Goal: Transaction & Acquisition: Purchase product/service

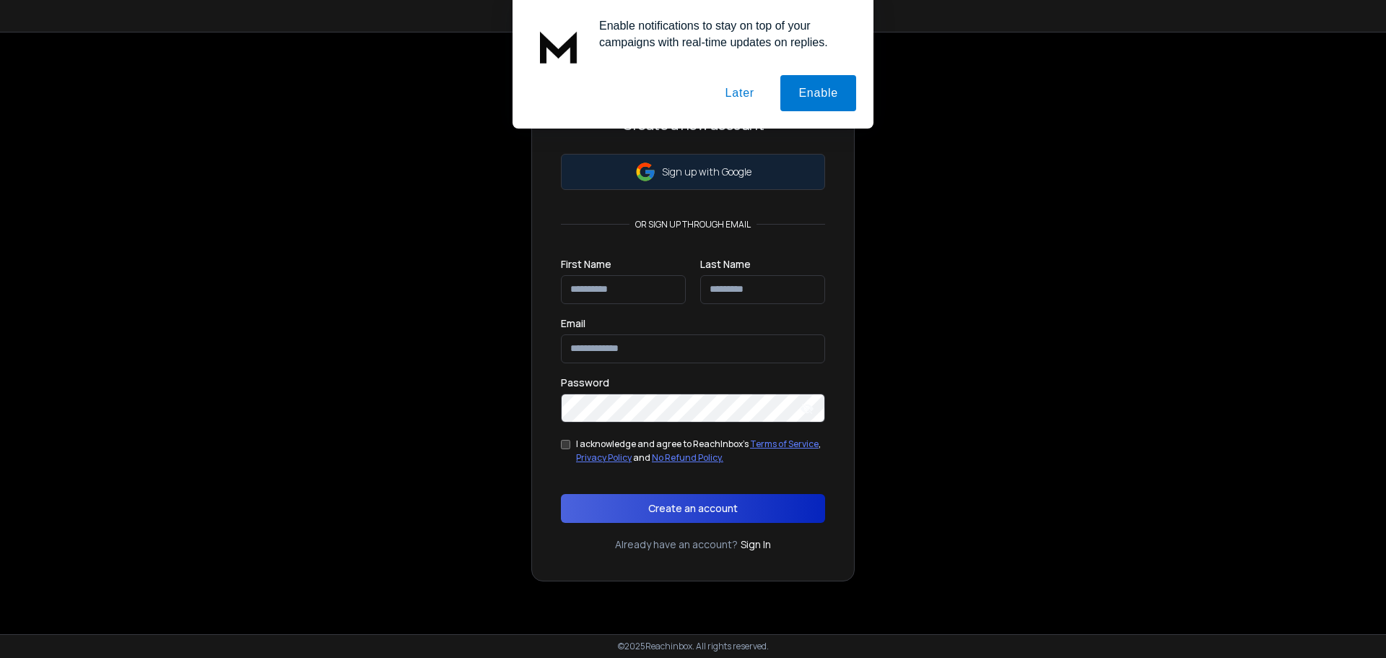
click at [713, 175] on p "Sign up with Google" at bounding box center [707, 172] width 90 height 14
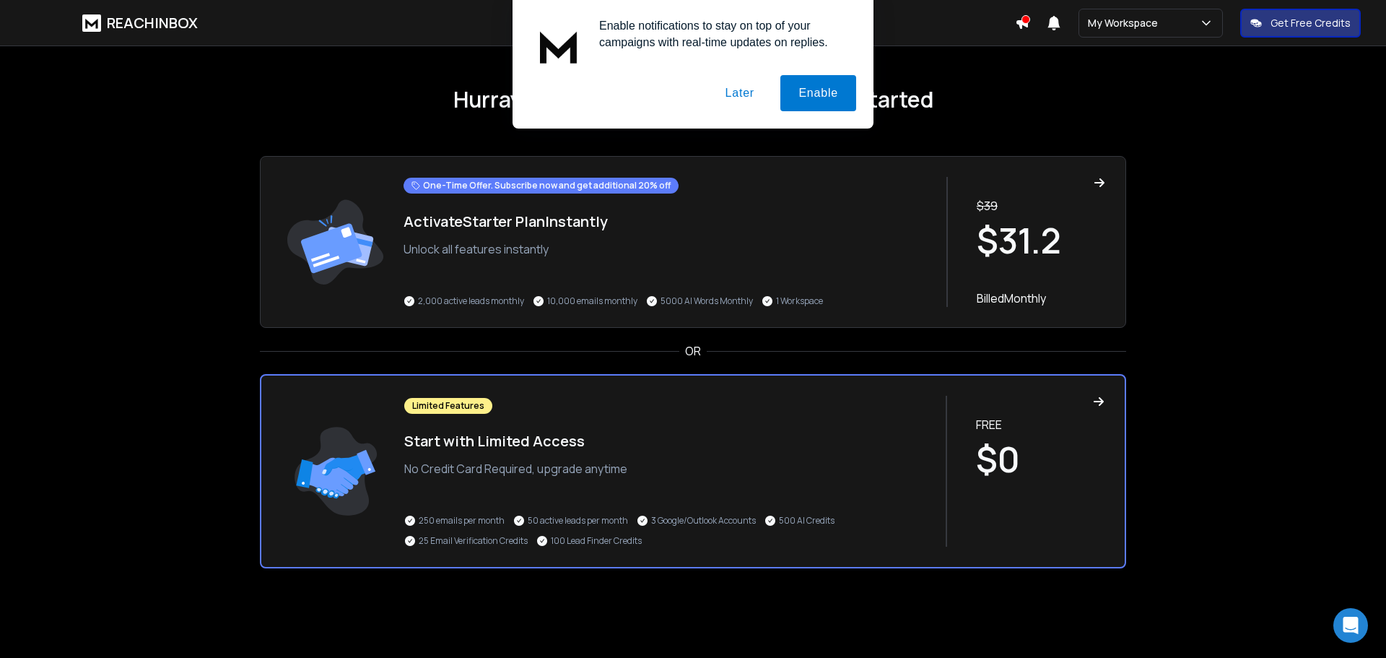
click at [590, 487] on div "Limited Features Start with Limited Access No Credit Card Required, upgrade any…" at bounding box center [667, 471] width 527 height 151
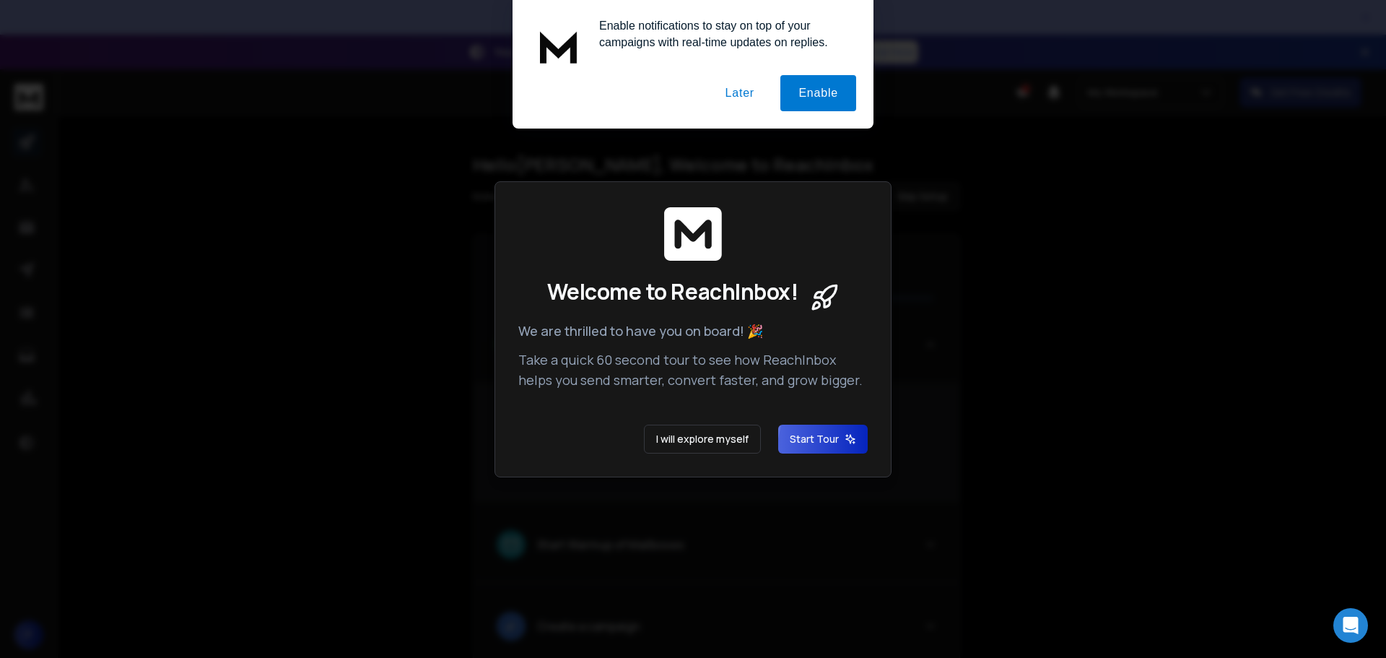
click at [746, 95] on button "Later" at bounding box center [739, 93] width 65 height 36
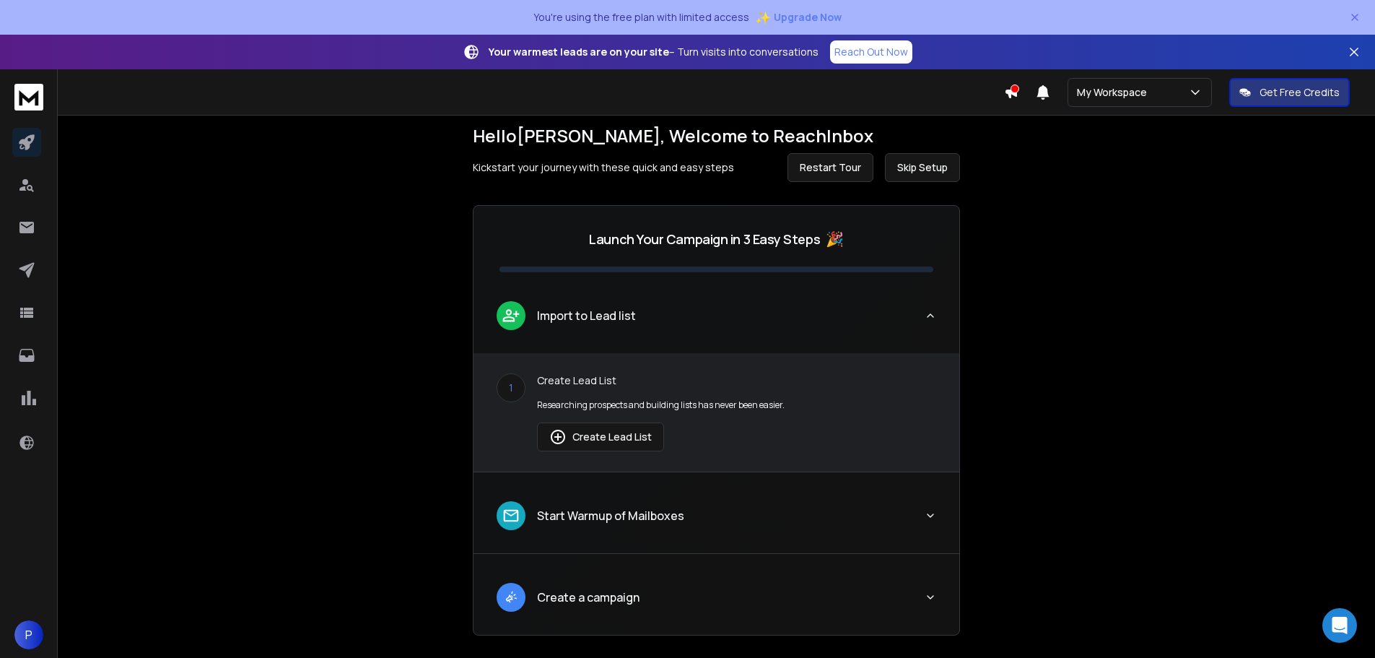
scroll to position [44, 0]
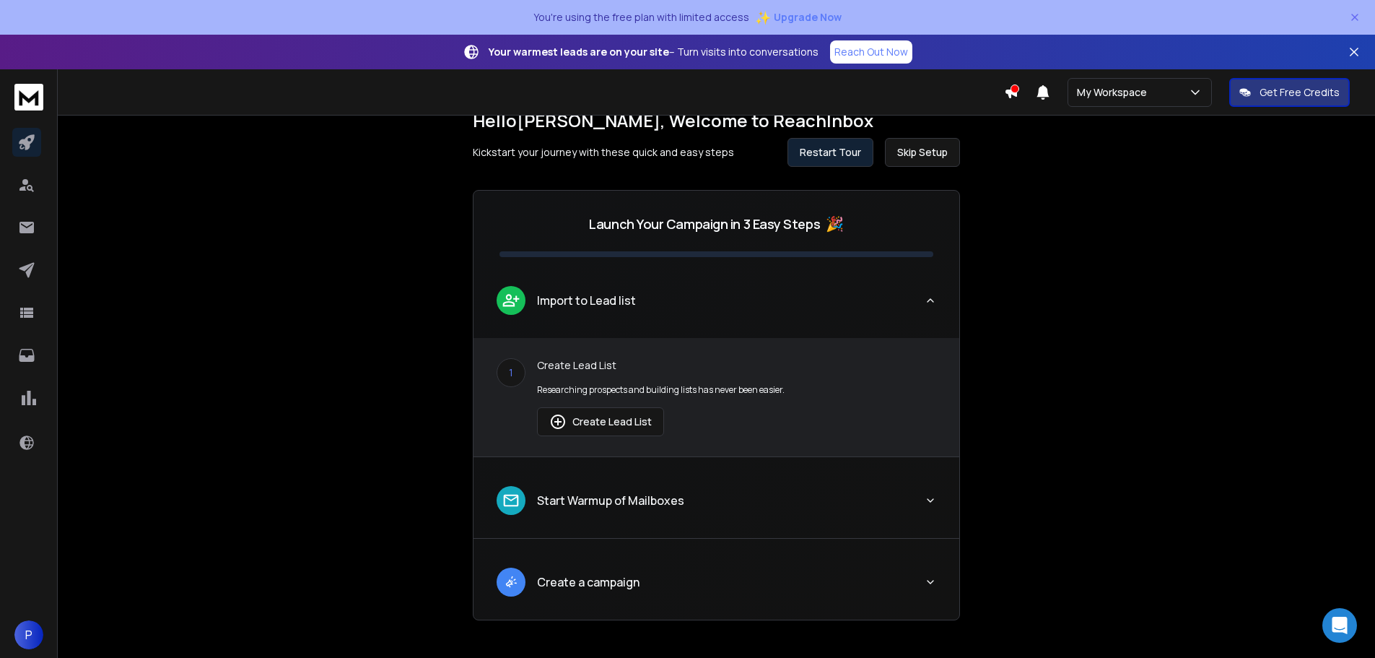
click at [835, 160] on button "Restart Tour" at bounding box center [831, 152] width 86 height 29
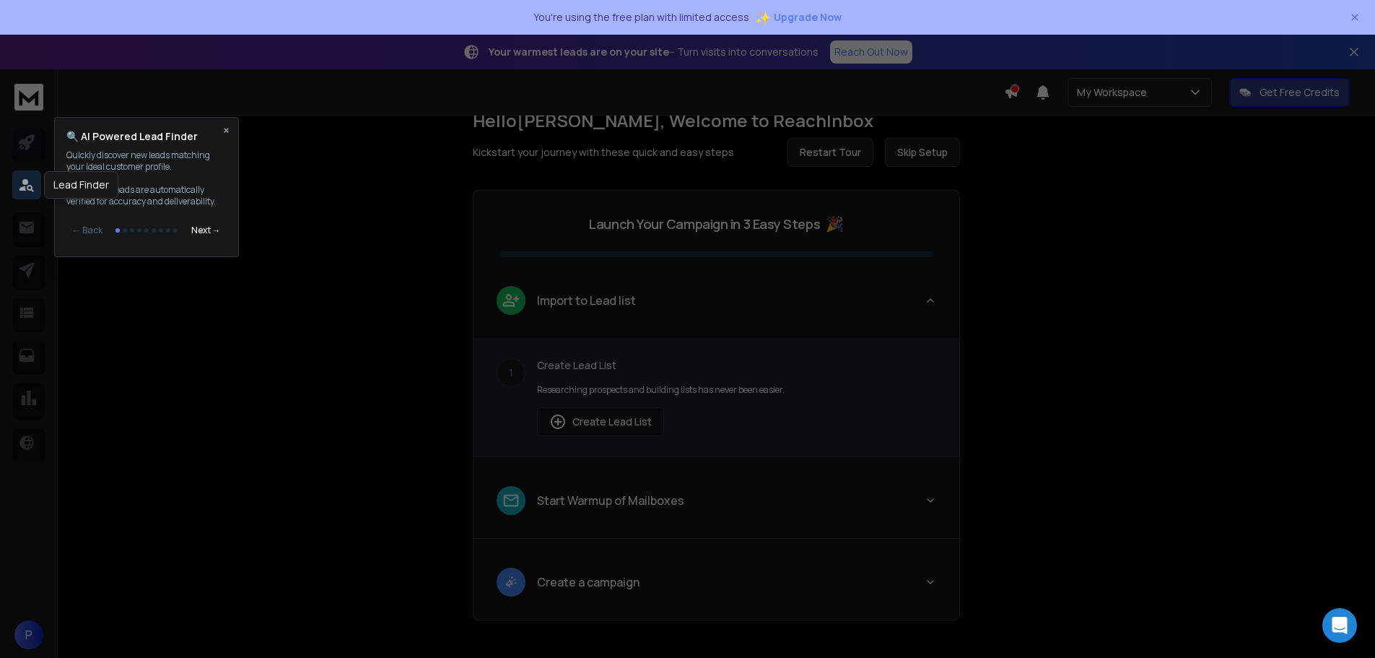
click at [35, 183] on icon at bounding box center [26, 184] width 17 height 17
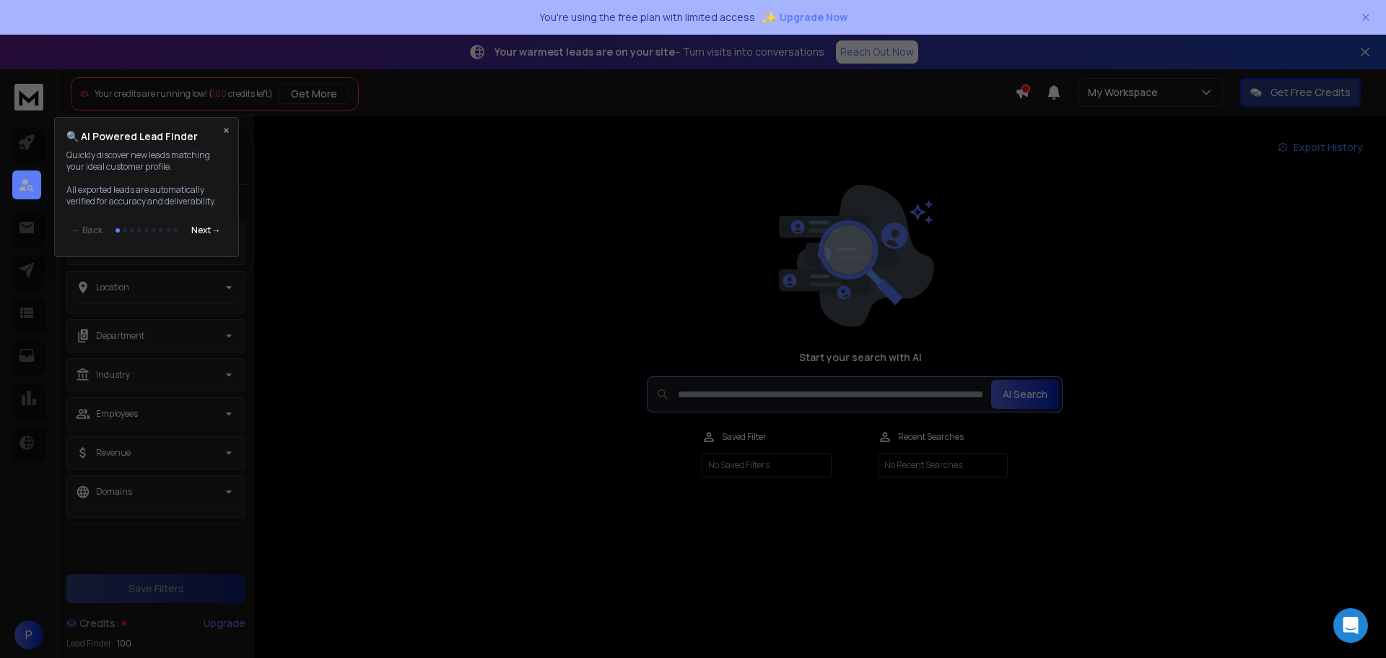
click at [808, 400] on textarea at bounding box center [830, 394] width 305 height 29
click at [141, 193] on p "Quickly discover new leads matching your ideal customer profile. All exported l…" at bounding box center [146, 178] width 160 height 58
click at [200, 229] on button "Next →" at bounding box center [206, 230] width 41 height 29
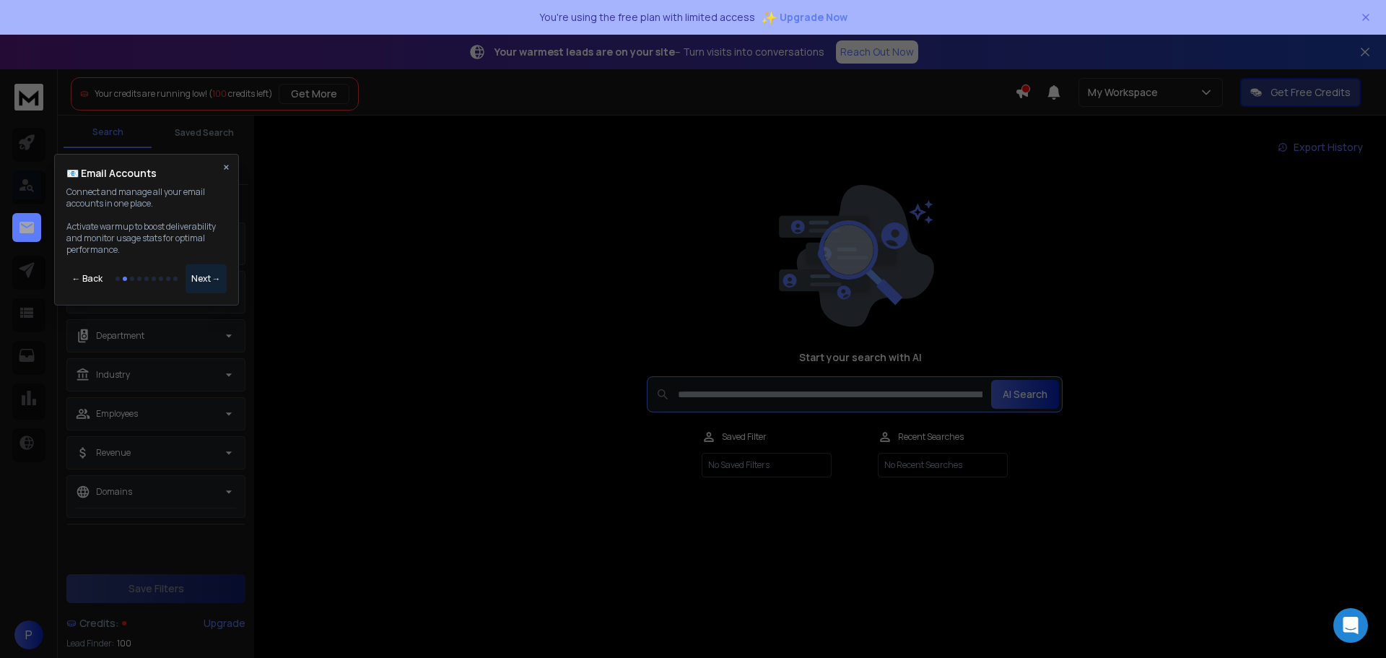
click at [208, 282] on button "Next →" at bounding box center [206, 278] width 41 height 29
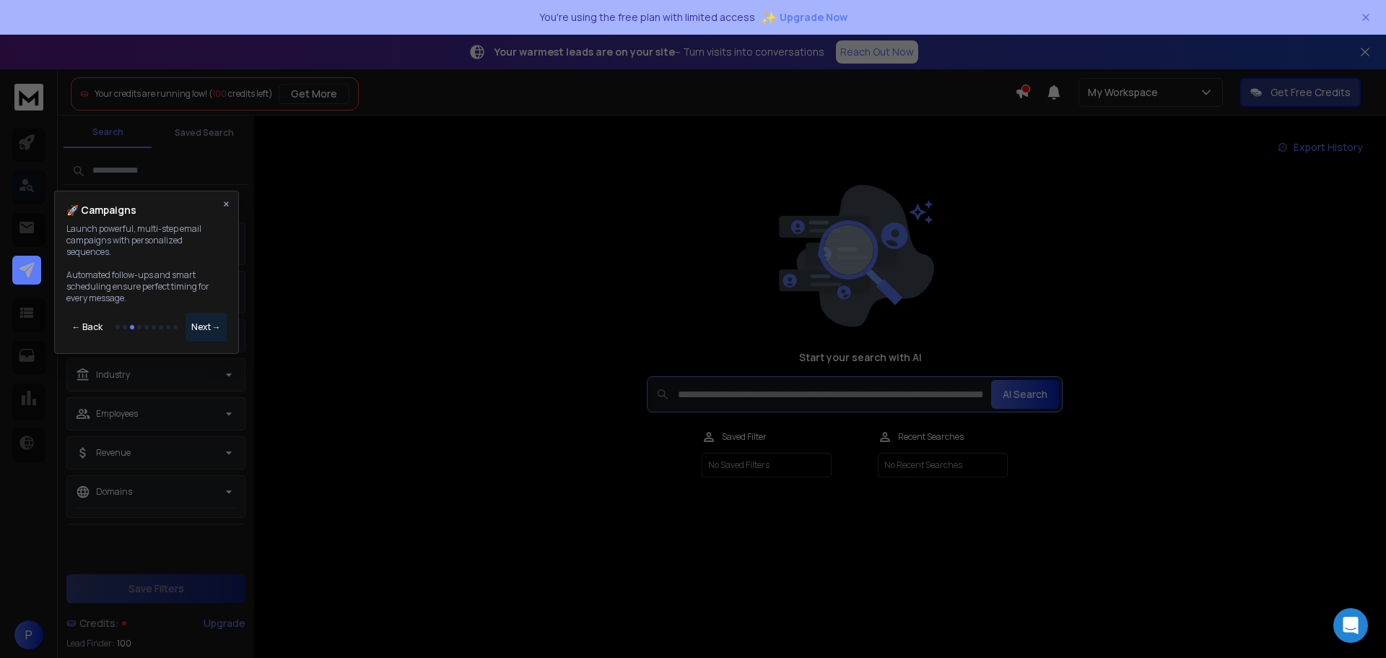
click at [212, 325] on button "Next →" at bounding box center [206, 327] width 41 height 29
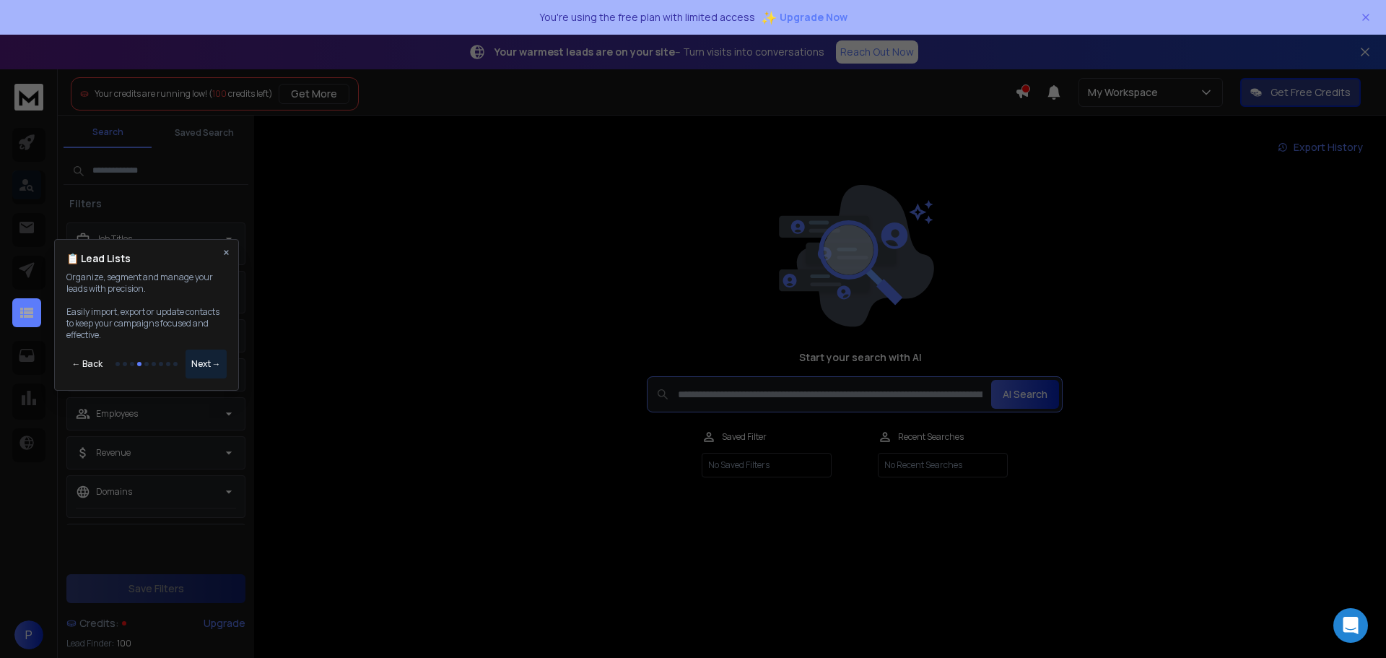
click at [208, 364] on button "Next →" at bounding box center [206, 363] width 41 height 29
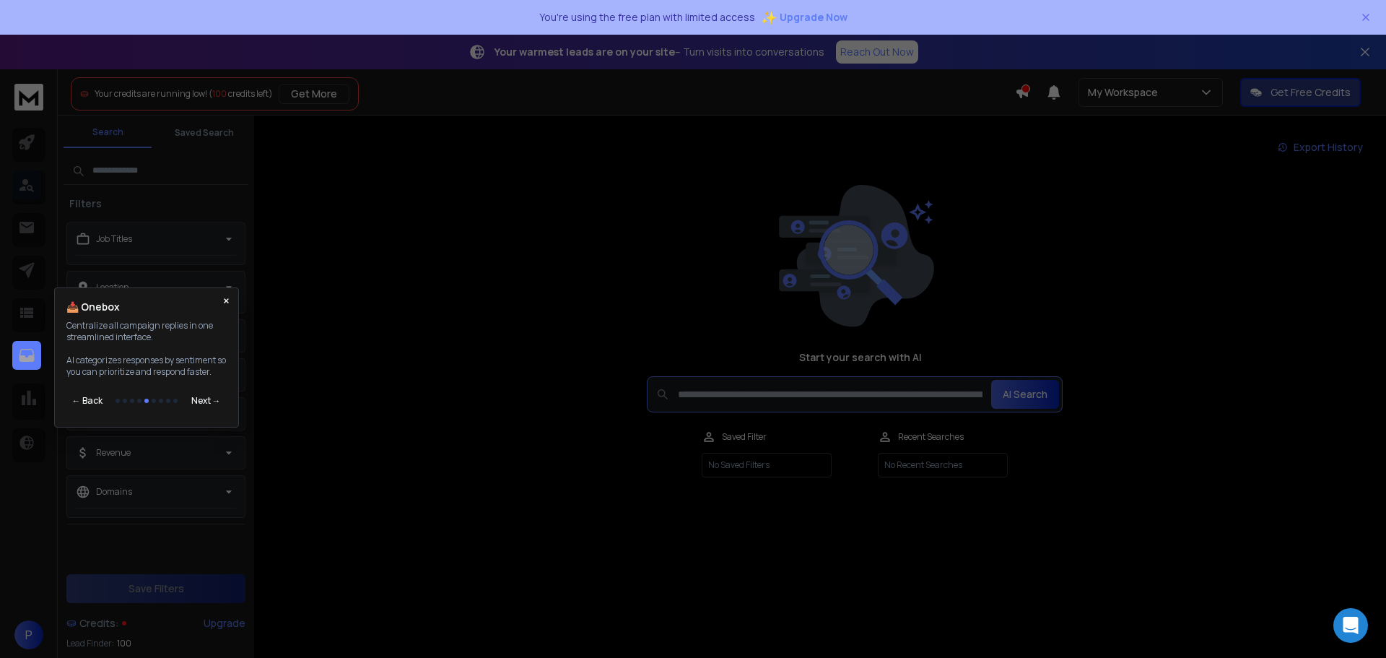
click at [227, 300] on button "×" at bounding box center [226, 300] width 6 height 13
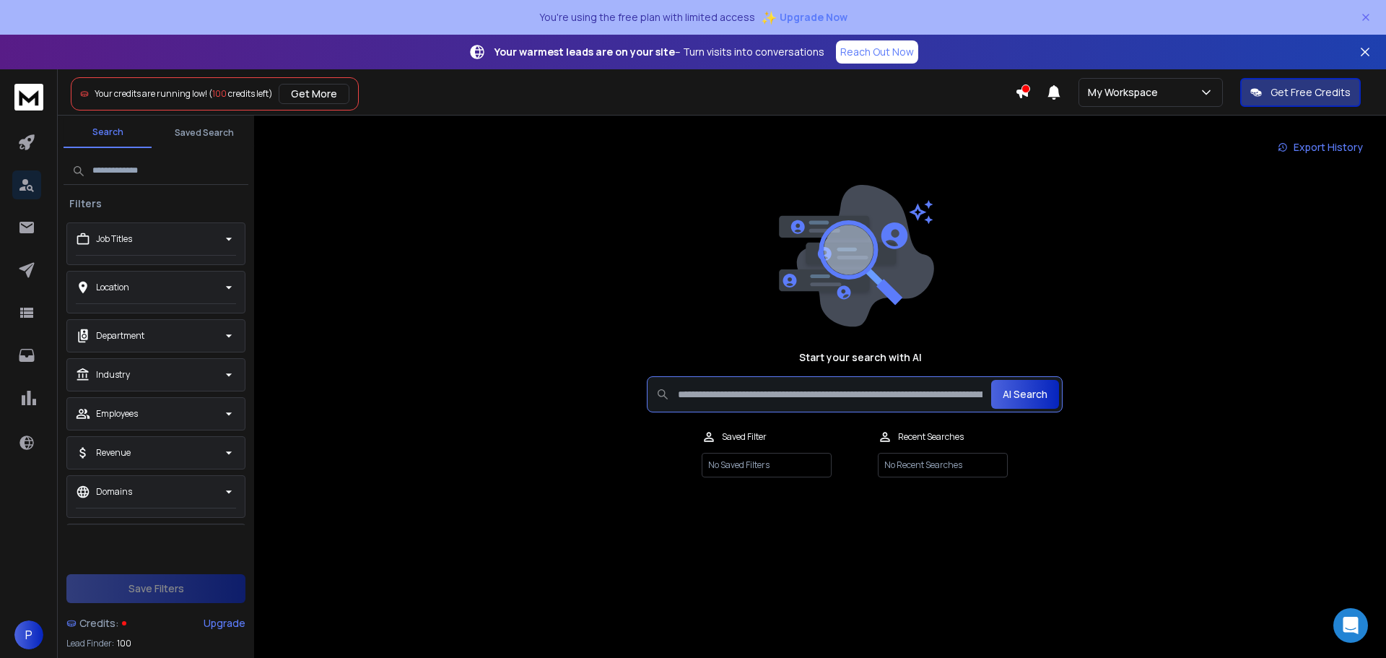
click at [222, 237] on icon at bounding box center [229, 239] width 14 height 14
click at [206, 287] on div "Location" at bounding box center [156, 287] width 160 height 14
click at [206, 332] on div "Department" at bounding box center [156, 335] width 160 height 14
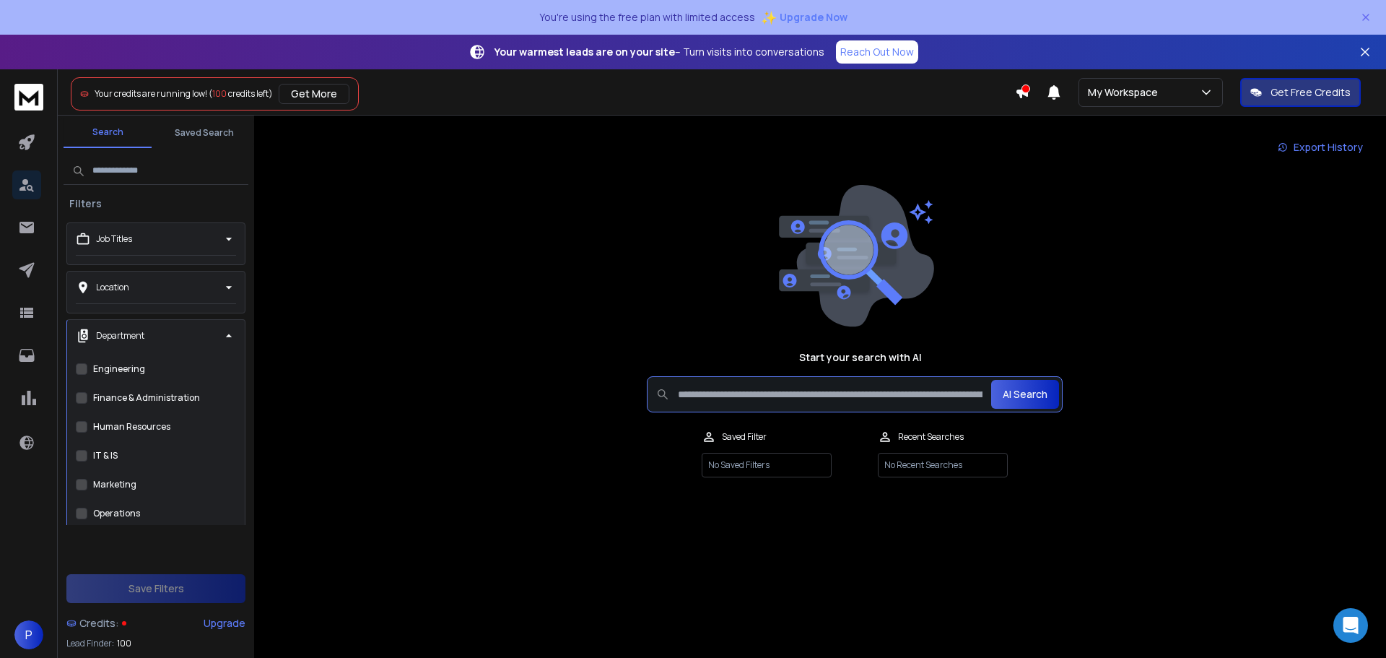
click at [222, 286] on icon at bounding box center [229, 287] width 14 height 14
click at [226, 288] on icon at bounding box center [229, 287] width 6 height 3
click at [222, 334] on icon at bounding box center [229, 335] width 14 height 14
click at [222, 371] on icon at bounding box center [229, 374] width 14 height 14
click at [222, 369] on icon at bounding box center [229, 374] width 14 height 14
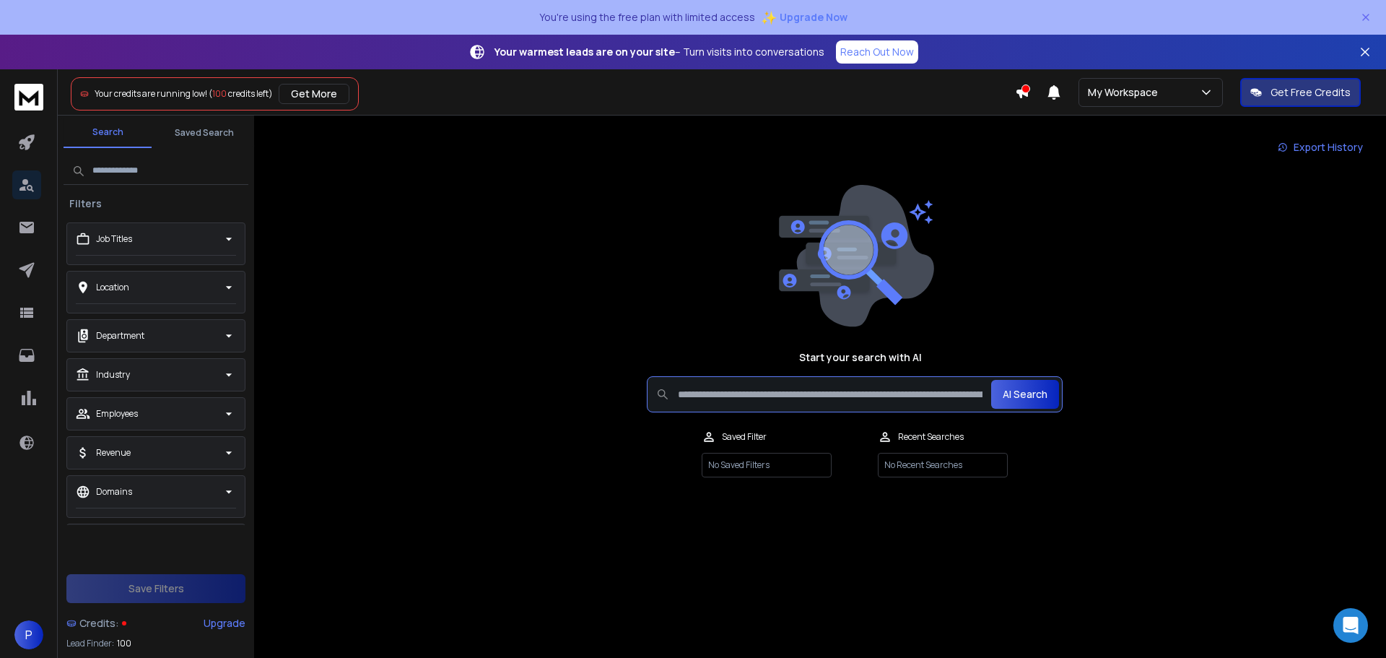
scroll to position [72, 0]
click at [209, 346] on div "Employees" at bounding box center [156, 341] width 160 height 14
click at [222, 342] on icon at bounding box center [229, 341] width 14 height 14
click at [209, 388] on div "Revenue" at bounding box center [155, 380] width 179 height 33
click at [216, 380] on div "Revenue" at bounding box center [156, 380] width 160 height 14
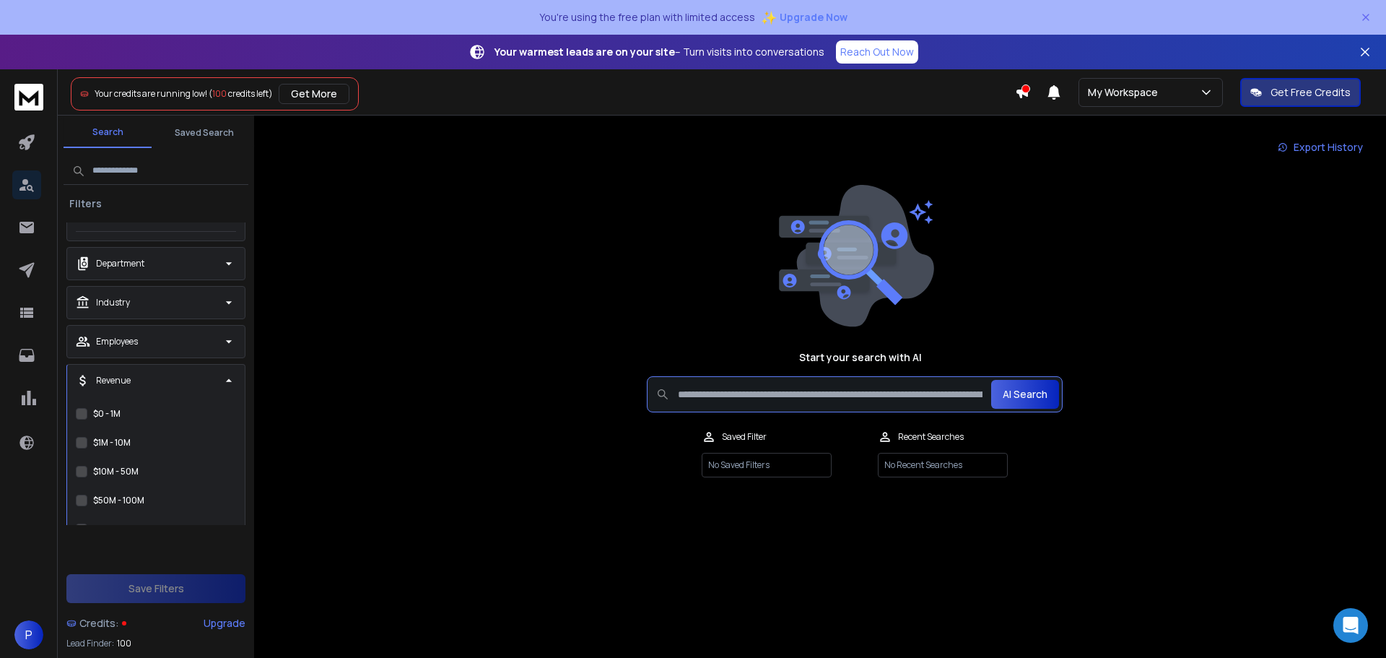
click at [222, 376] on icon at bounding box center [229, 380] width 14 height 14
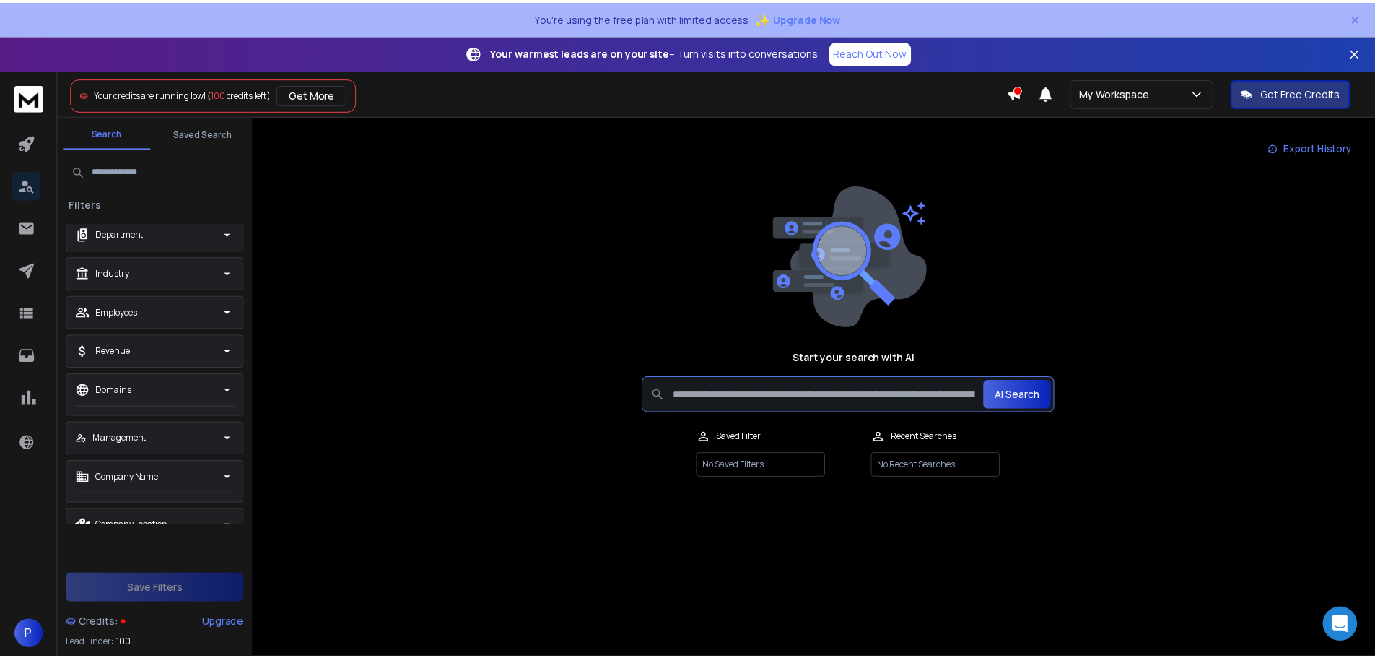
scroll to position [128, 0]
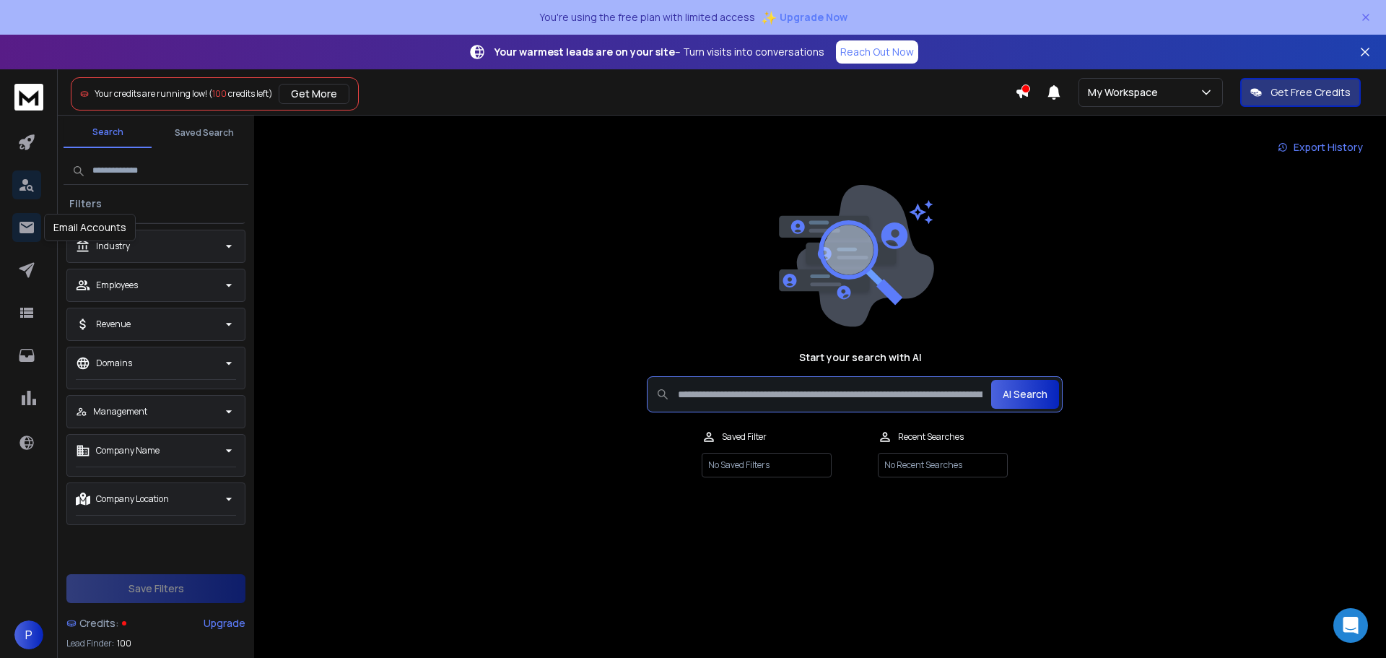
click at [27, 235] on icon at bounding box center [26, 227] width 17 height 17
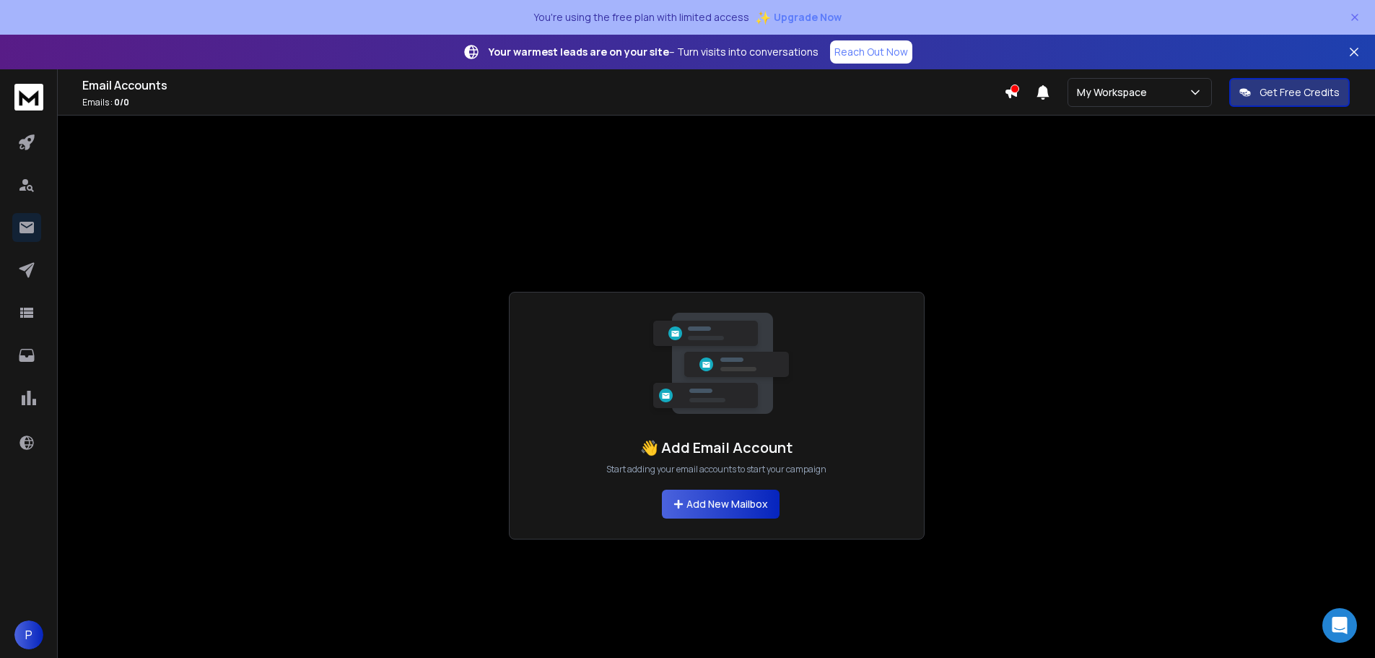
click at [712, 505] on button "Add New Mailbox" at bounding box center [721, 503] width 118 height 29
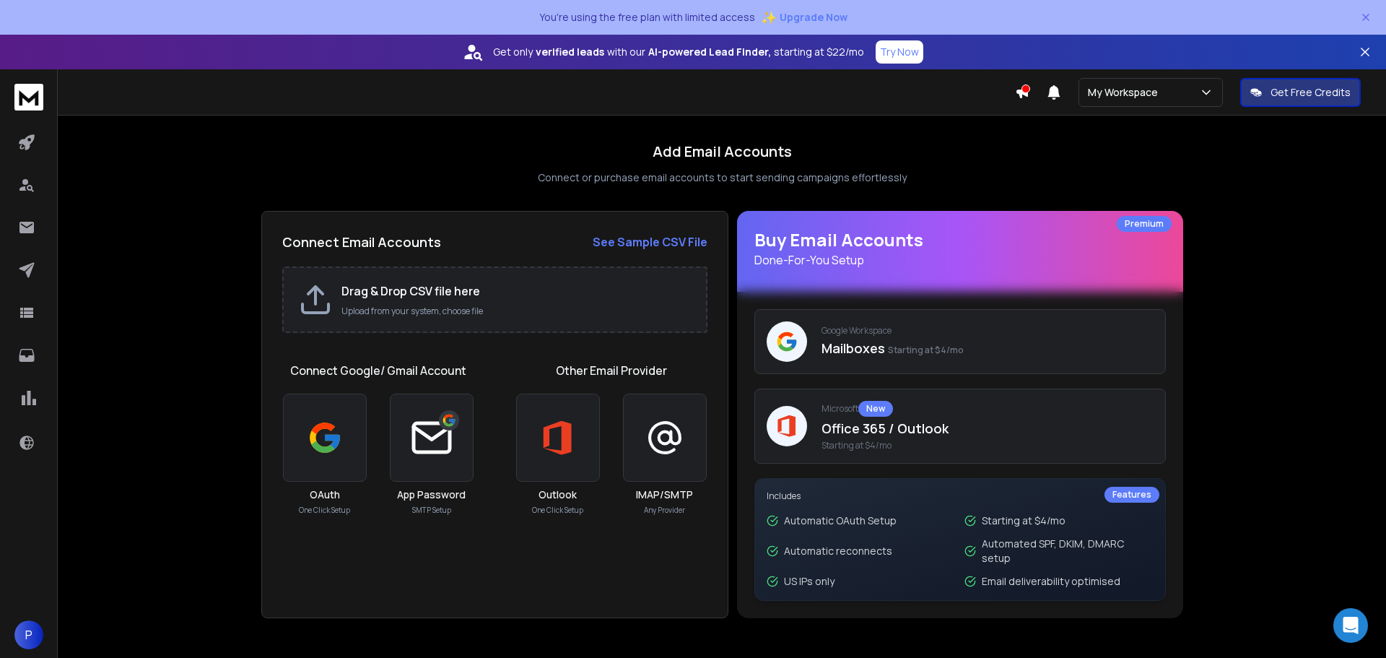
click at [943, 347] on span "Starting at $4/mo" at bounding box center [926, 350] width 76 height 12
click at [812, 349] on div "Google Workspace Mailboxes Starting at $4/mo" at bounding box center [959, 341] width 411 height 65
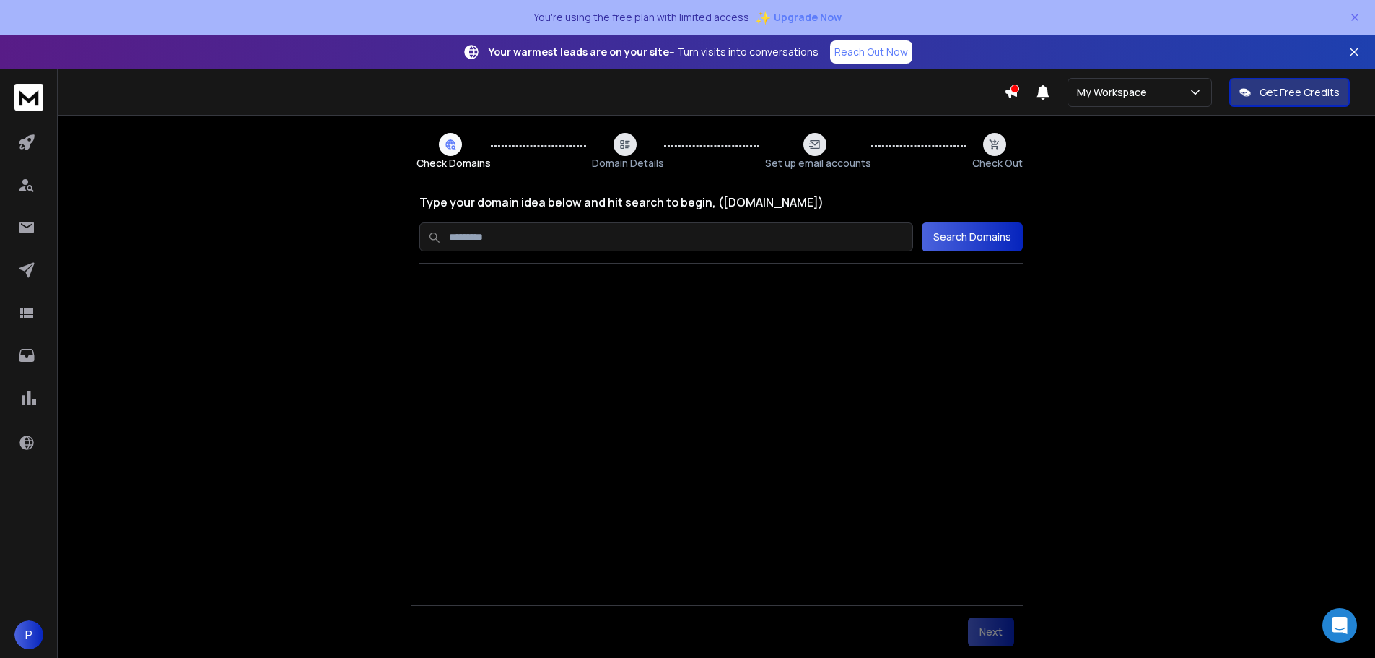
click at [511, 238] on input at bounding box center [666, 236] width 494 height 29
type input "**********"
click at [969, 241] on button "Search Domains" at bounding box center [972, 236] width 101 height 29
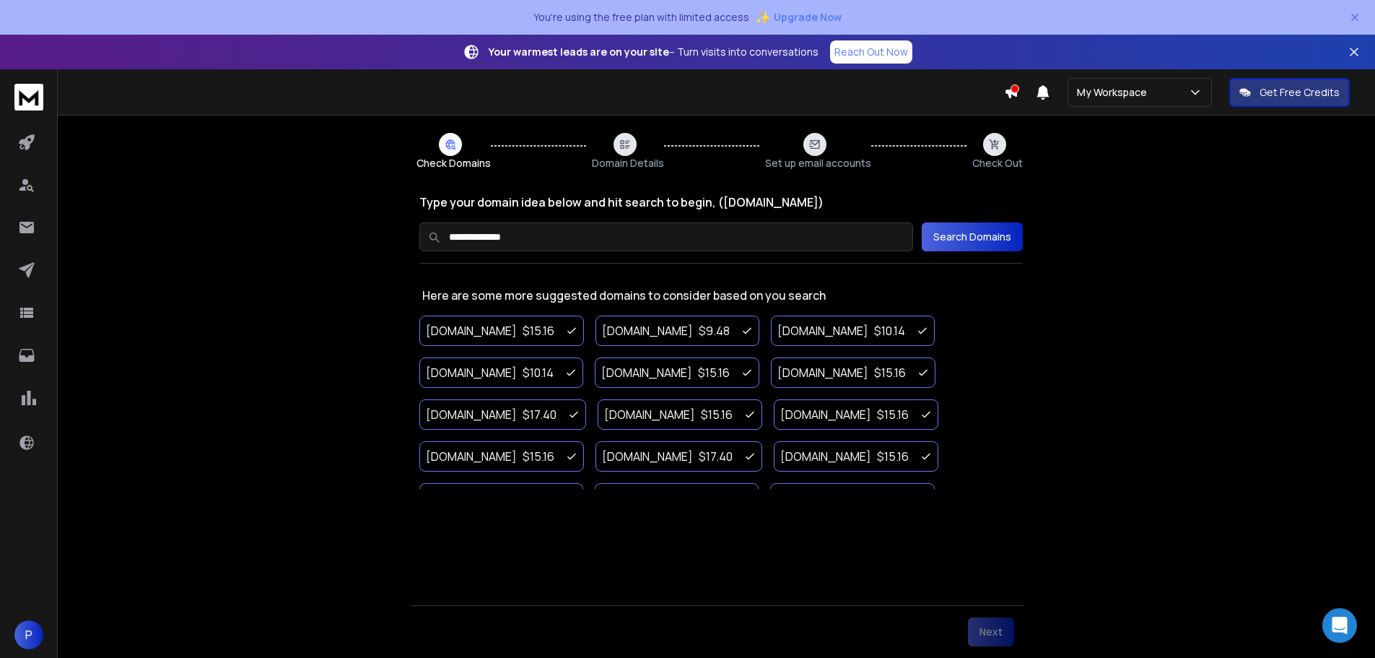
click at [523, 374] on h4 "$ 10.14" at bounding box center [538, 372] width 31 height 17
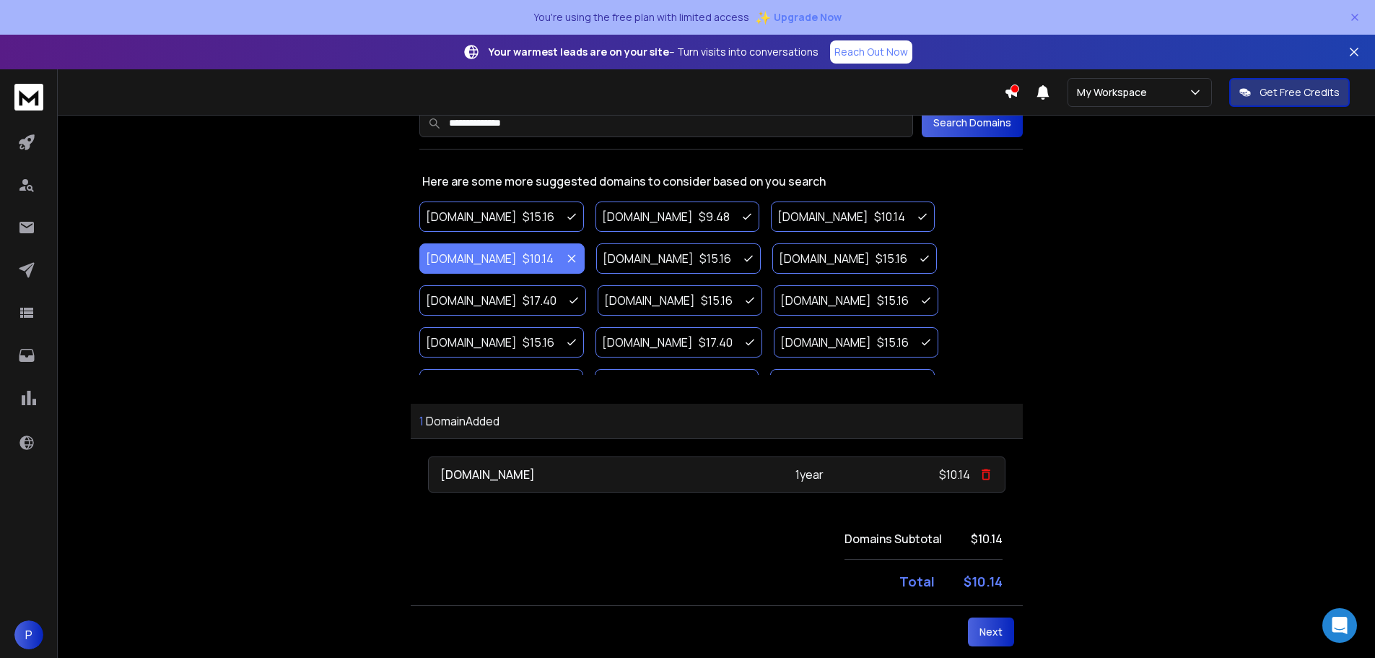
scroll to position [116, 0]
click at [572, 259] on icon at bounding box center [571, 256] width 13 height 13
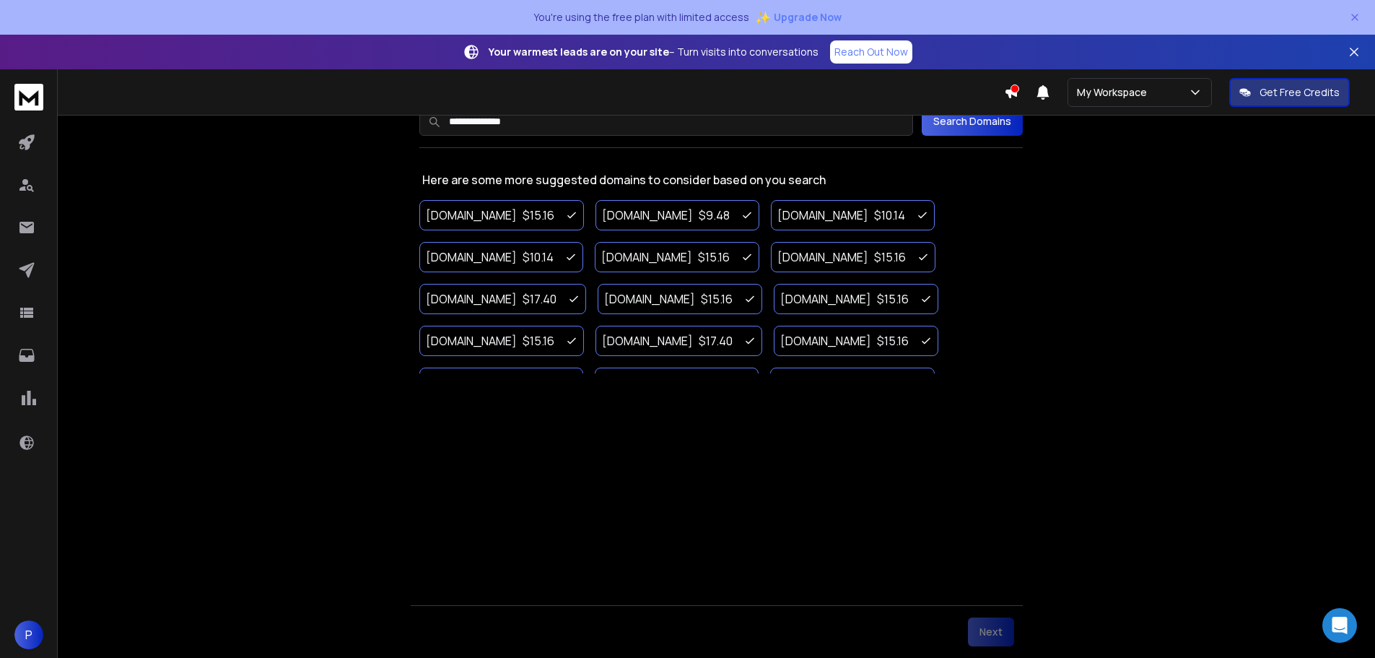
click at [533, 217] on h4 "$ 15.16" at bounding box center [539, 214] width 32 height 17
click at [536, 219] on h4 "$ 15.16" at bounding box center [539, 214] width 32 height 17
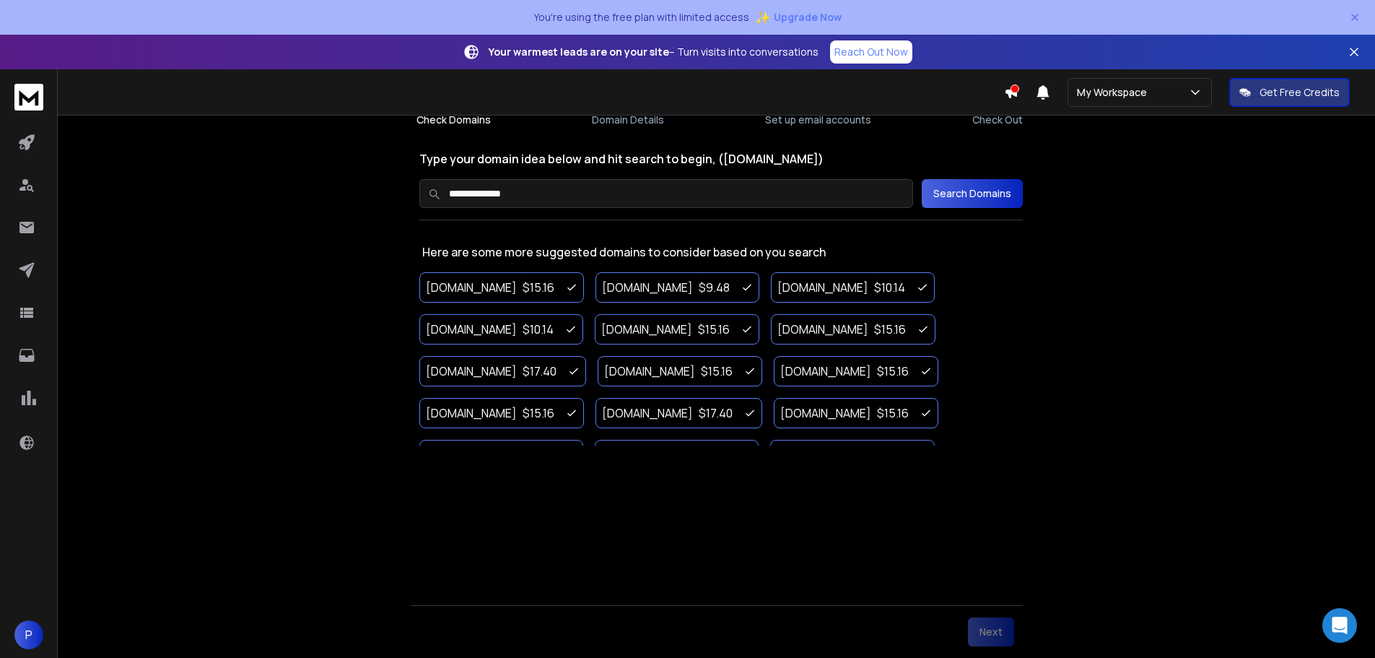
click at [539, 291] on h4 "$ 15.16" at bounding box center [539, 287] width 32 height 17
click at [498, 295] on h3 "[DOMAIN_NAME]" at bounding box center [471, 287] width 91 height 17
click at [495, 328] on h3 "[DOMAIN_NAME]" at bounding box center [471, 329] width 91 height 17
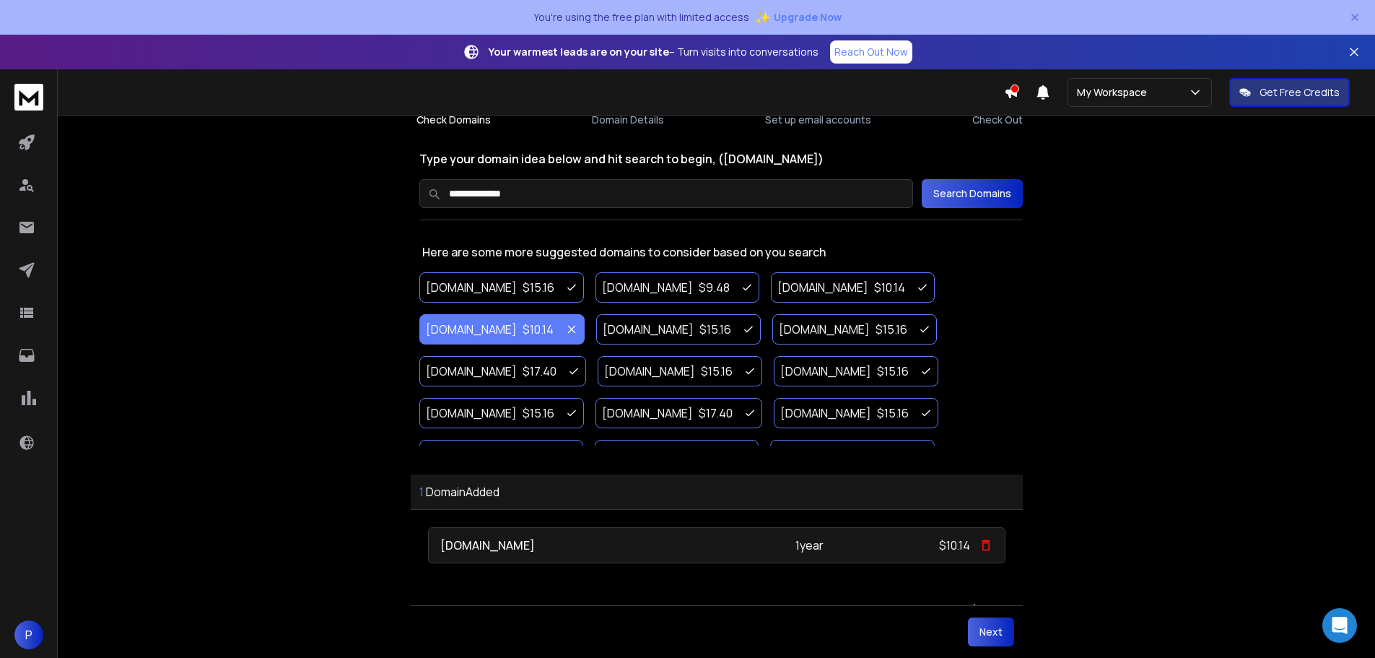
click at [853, 282] on h3 "[DOMAIN_NAME]" at bounding box center [822, 287] width 91 height 17
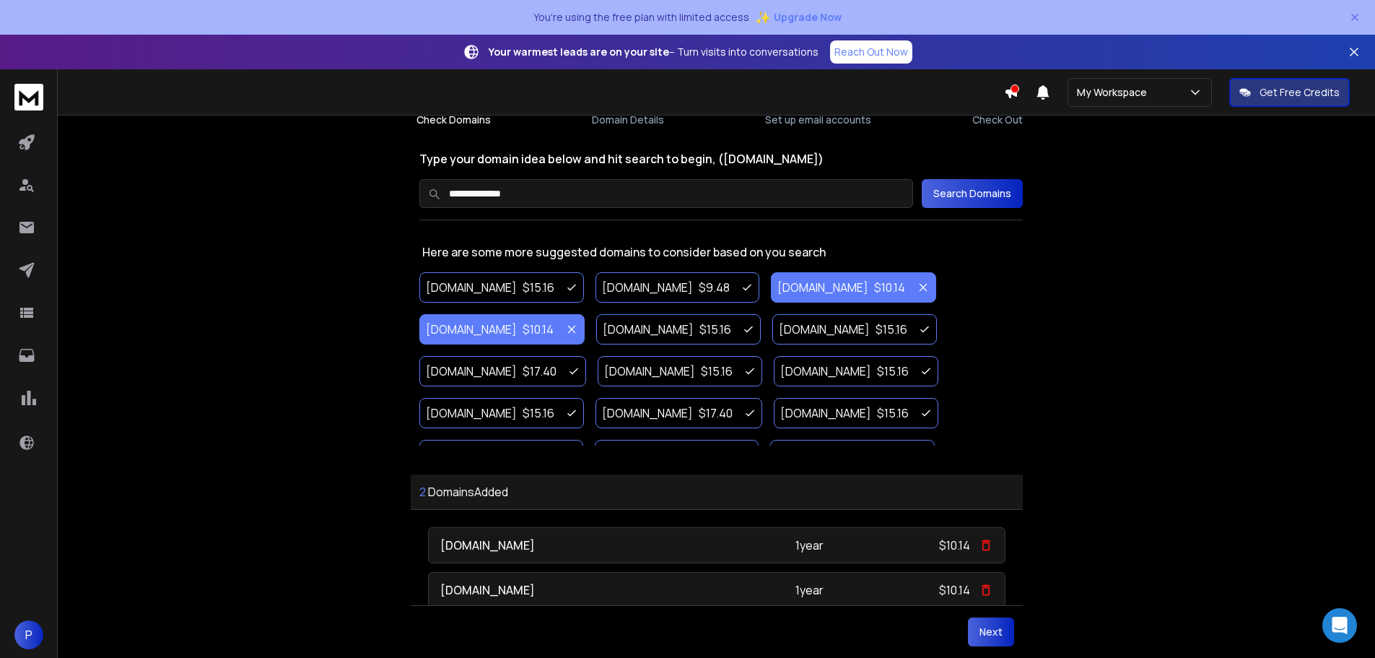
click at [575, 328] on icon at bounding box center [571, 329] width 13 height 13
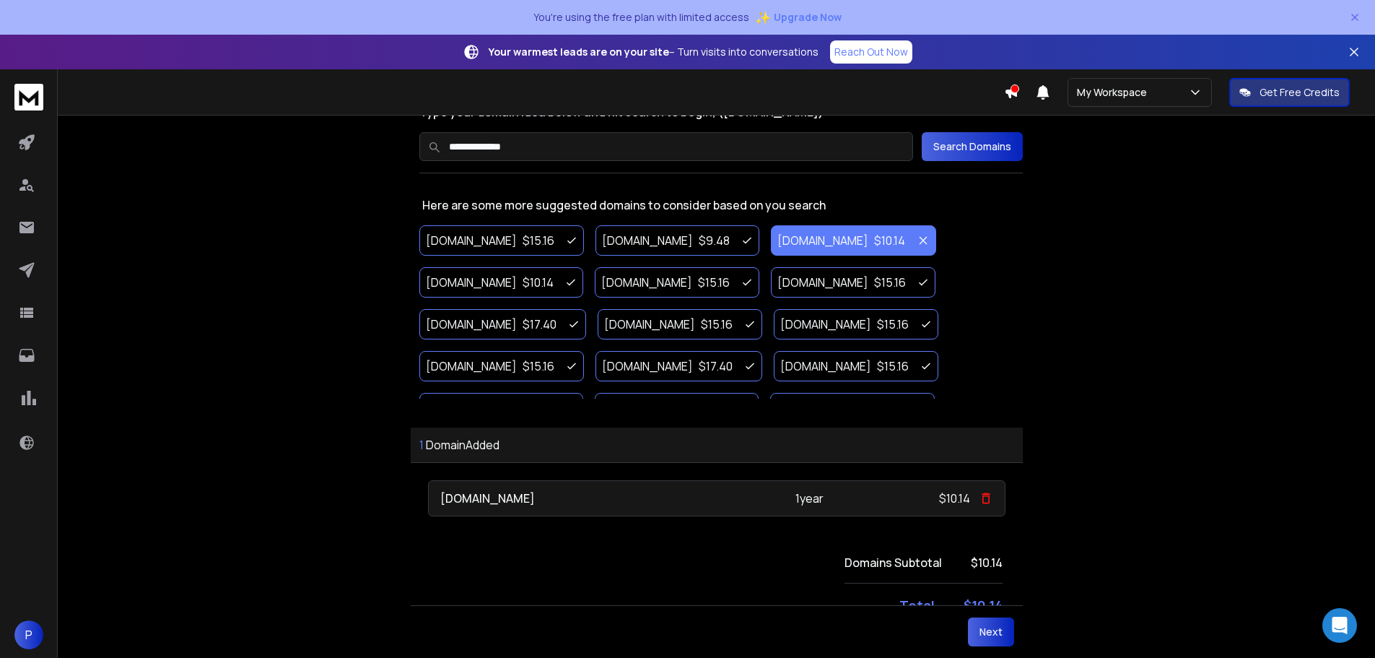
scroll to position [116, 0]
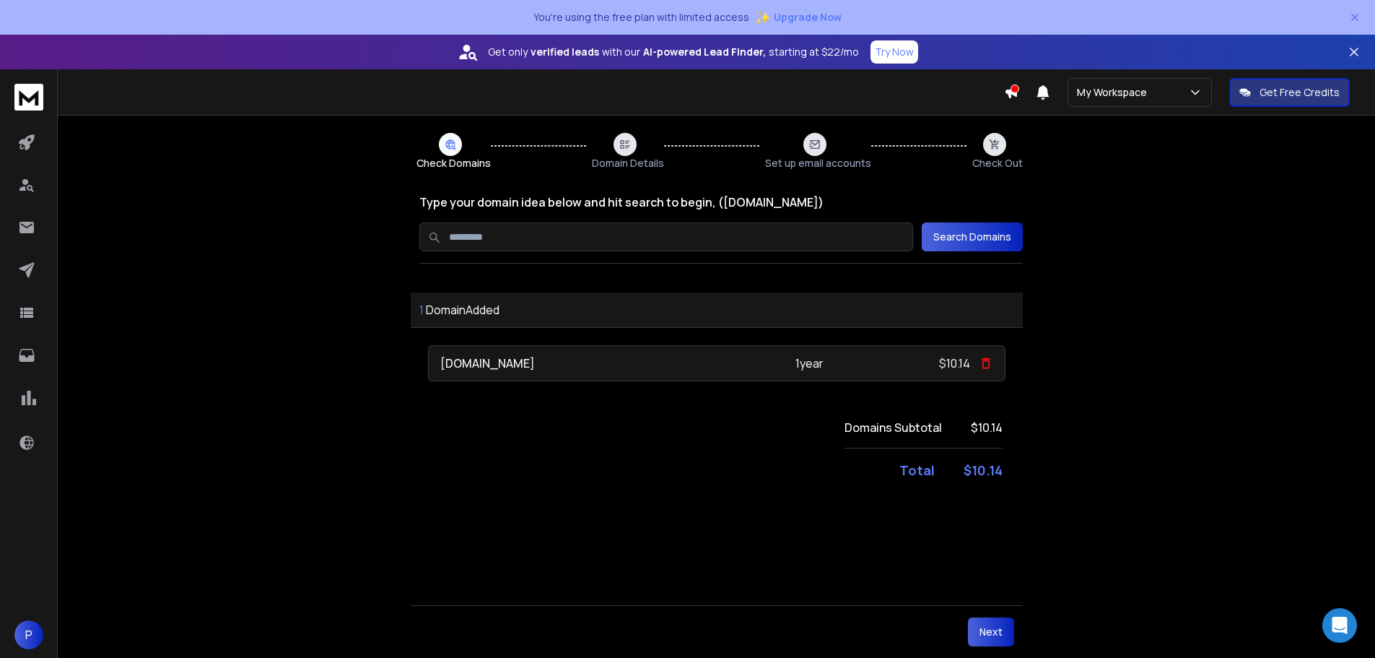
click at [635, 367] on p "[DOMAIN_NAME]" at bounding box center [560, 362] width 241 height 17
drag, startPoint x: 546, startPoint y: 360, endPoint x: 435, endPoint y: 363, distance: 111.9
click at [435, 363] on div "[DOMAIN_NAME] 1 year $10.14" at bounding box center [717, 363] width 578 height 36
copy p "[DOMAIN_NAME]"
click at [528, 243] on input at bounding box center [666, 236] width 494 height 29
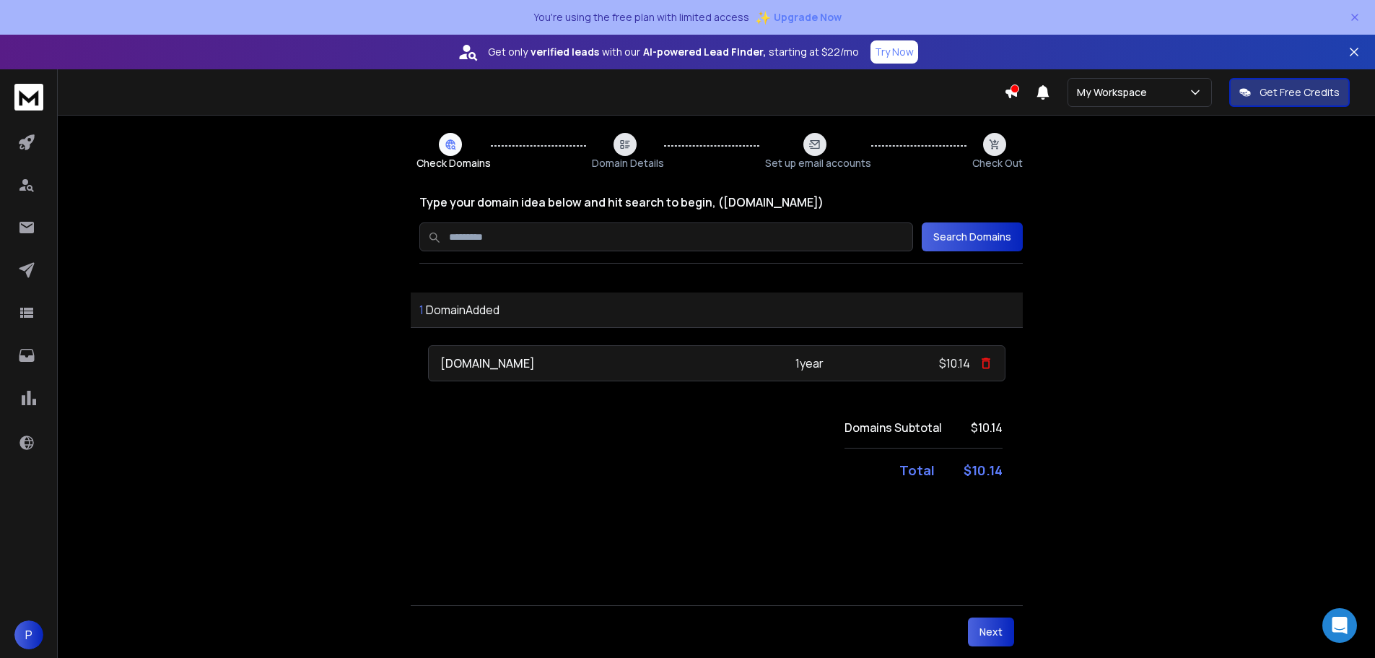
paste input "**********"
click at [986, 363] on icon at bounding box center [986, 363] width 14 height 14
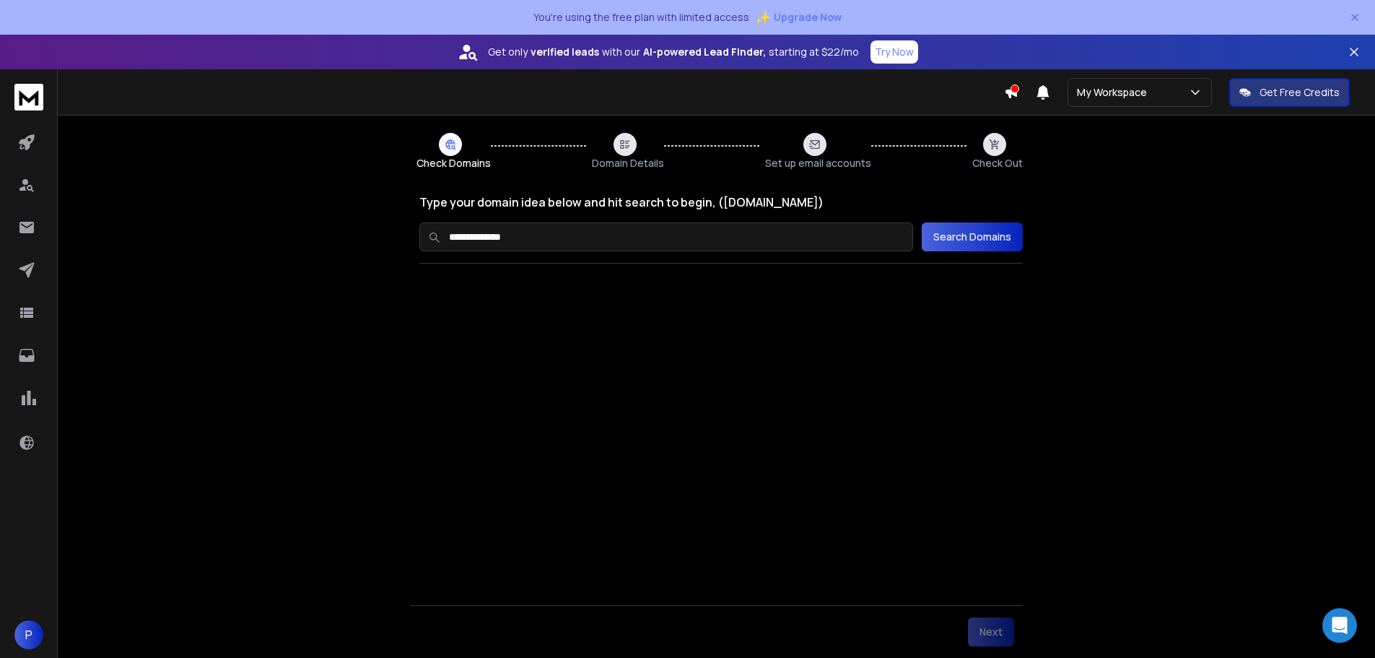
click at [988, 237] on button "Search Domains" at bounding box center [972, 236] width 101 height 29
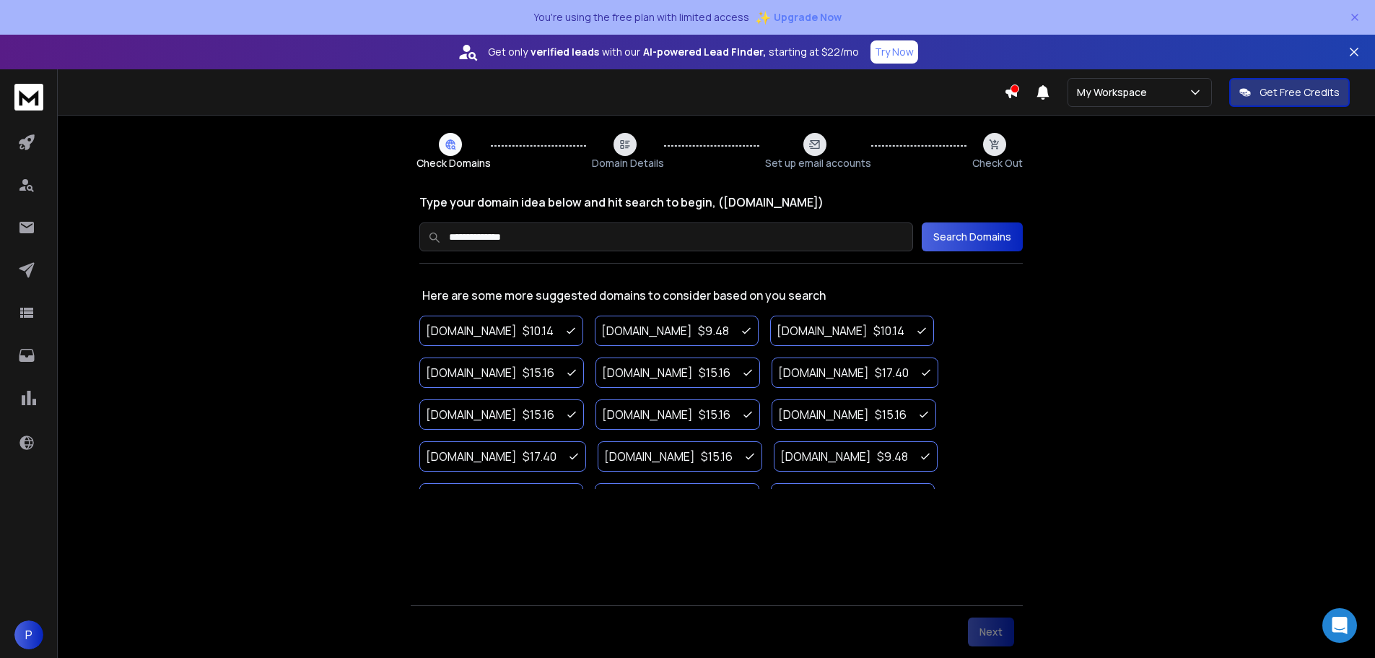
click at [567, 236] on input "**********" at bounding box center [666, 236] width 494 height 29
type input "**********"
click at [949, 230] on button "Search Domains" at bounding box center [972, 236] width 101 height 29
